Goal: Task Accomplishment & Management: Manage account settings

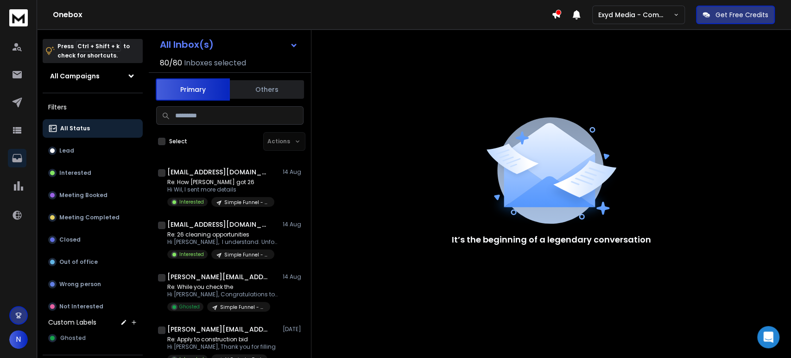
click at [280, 96] on button "Others" at bounding box center [267, 89] width 74 height 20
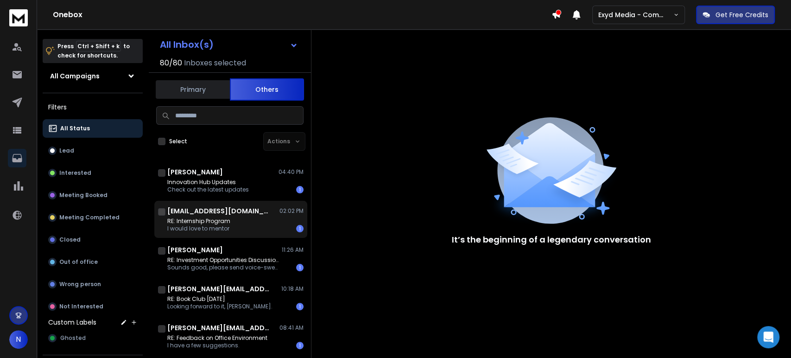
click at [233, 208] on h1 "[EMAIL_ADDRESS][DOMAIN_NAME]" at bounding box center [218, 210] width 102 height 9
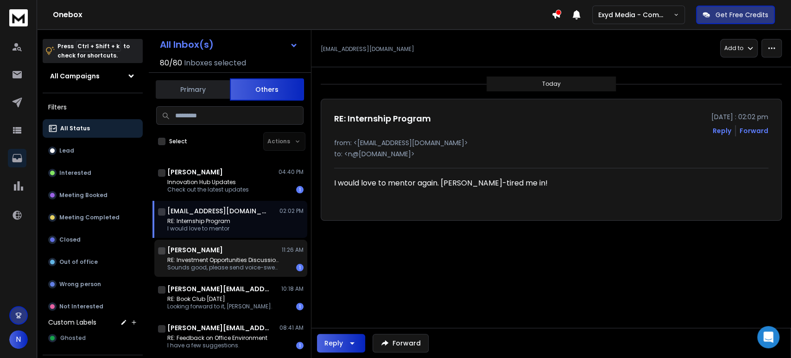
click at [250, 256] on p "RE: Investment Opportunities Discussion" at bounding box center [222, 259] width 111 height 7
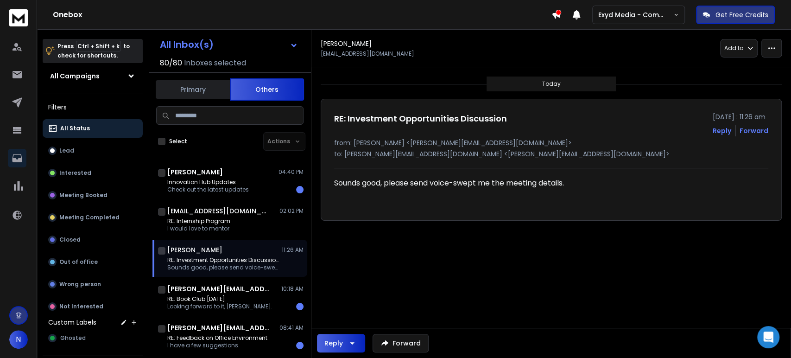
click at [289, 274] on div "[PERSON_NAME] 11:26 AM RE: Investment Opportunities Discussion Sounds good, ple…" at bounding box center [230, 257] width 153 height 37
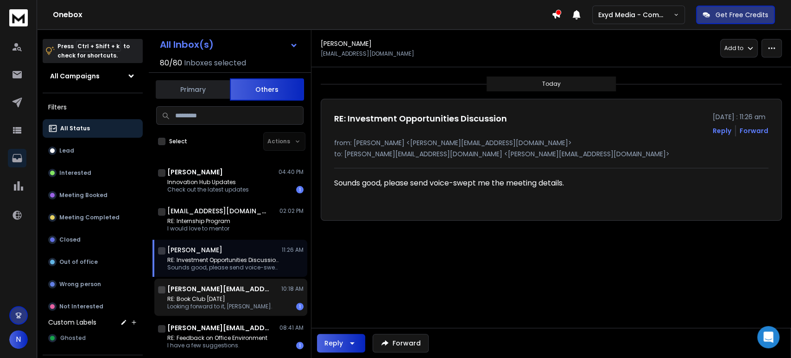
click at [289, 288] on p "10:18 AM" at bounding box center [292, 288] width 22 height 7
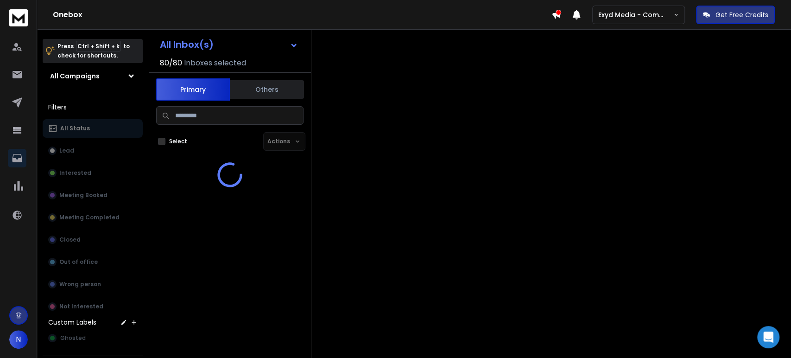
click at [218, 92] on button "Primary" at bounding box center [193, 89] width 74 height 22
